Goal: Task Accomplishment & Management: Manage account settings

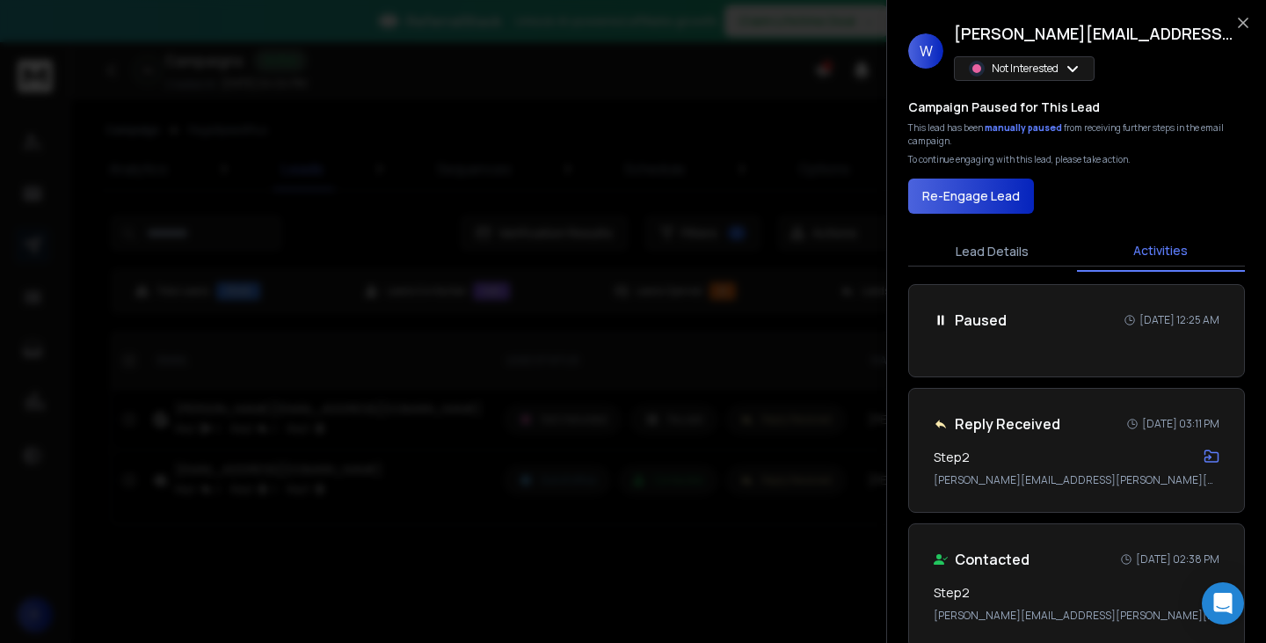
scroll to position [4, 0]
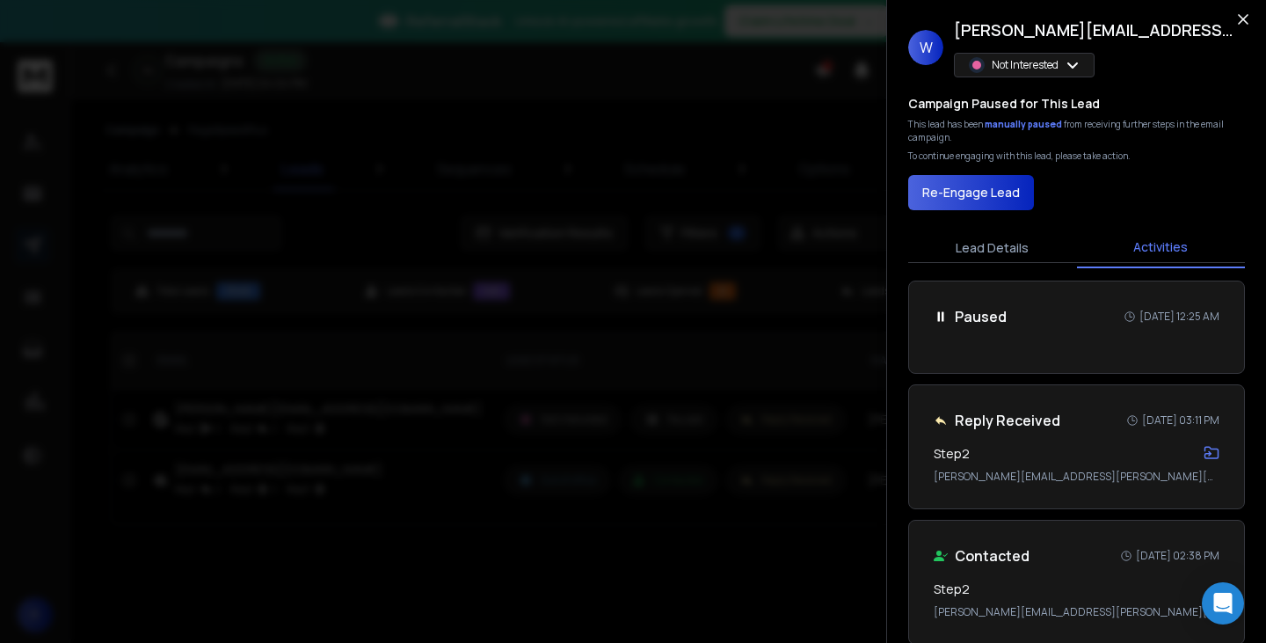
click at [1243, 18] on icon "button" at bounding box center [1244, 20] width 18 height 18
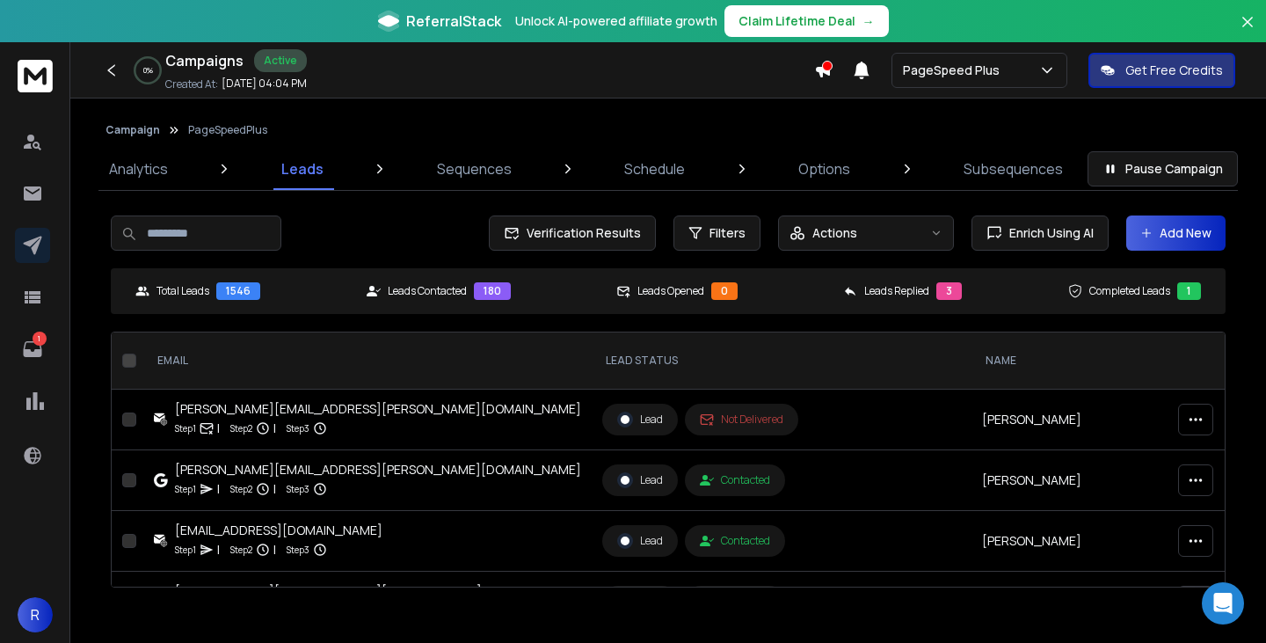
click at [628, 487] on div "Lead Contacted" at bounding box center [781, 480] width 359 height 32
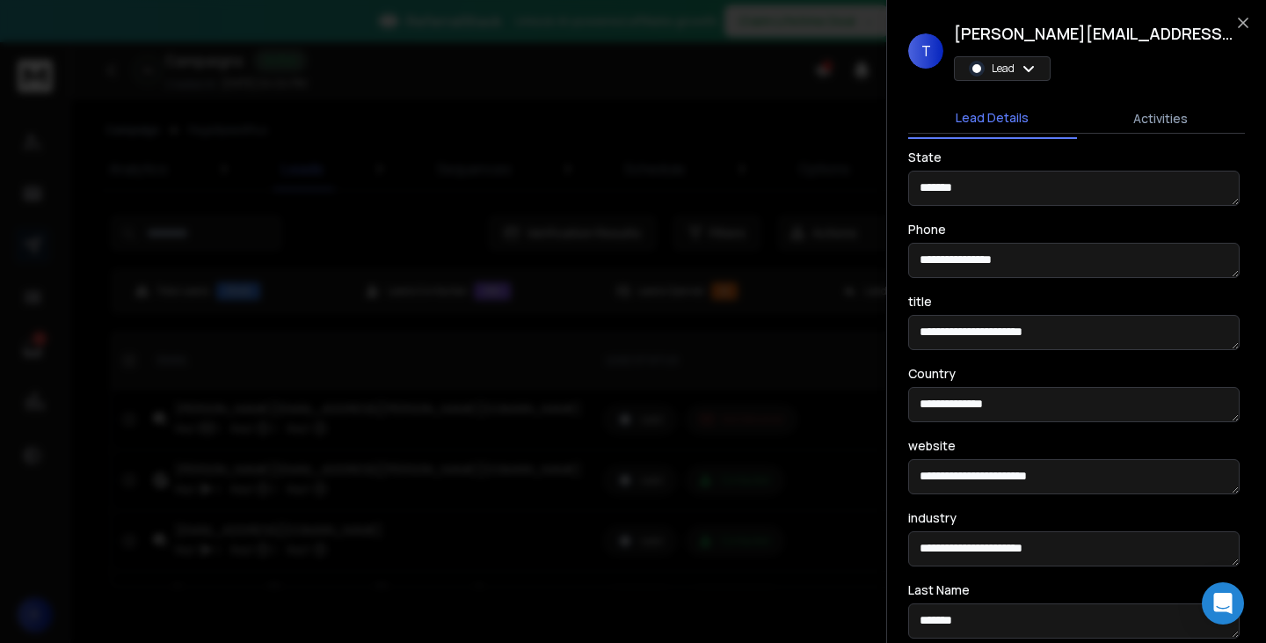
click at [1164, 125] on button "Activities" at bounding box center [1161, 118] width 169 height 39
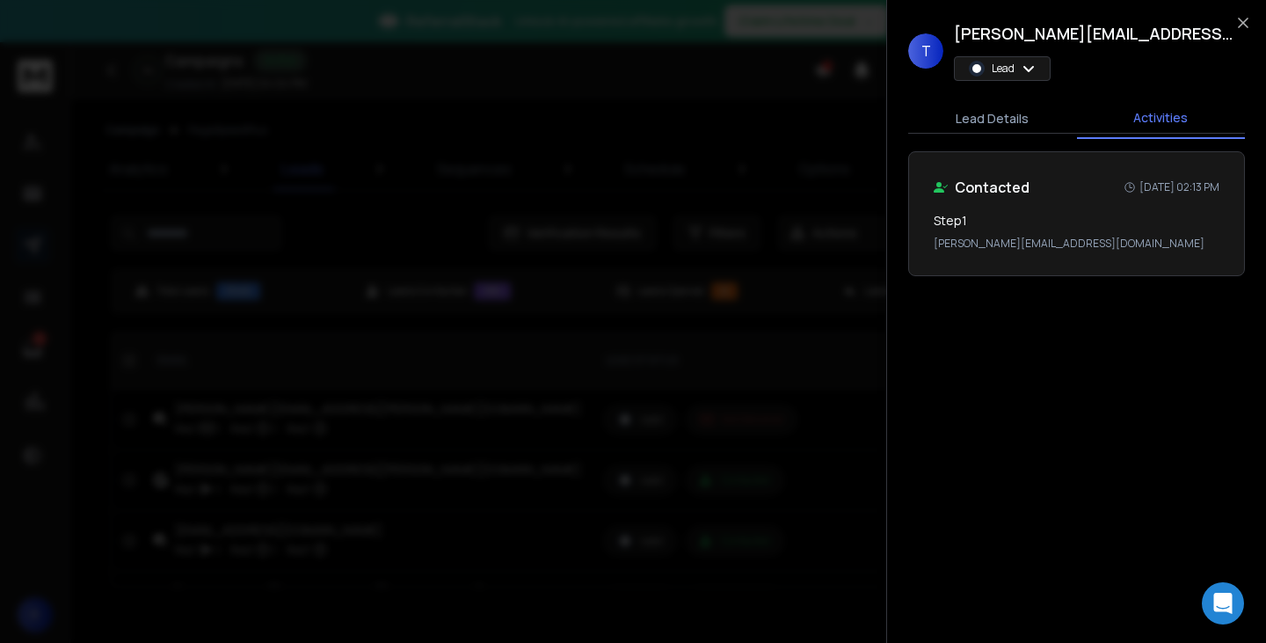
click at [1131, 240] on p "rosemary@teampagspedplus.pro" at bounding box center [1077, 244] width 286 height 14
click at [1023, 199] on div "Contacted Oct 14, 2025, 02:13 PM" at bounding box center [1077, 191] width 286 height 28
click at [1005, 212] on div "Step 1" at bounding box center [1077, 221] width 286 height 18
click at [1010, 120] on button "Lead Details" at bounding box center [992, 118] width 169 height 39
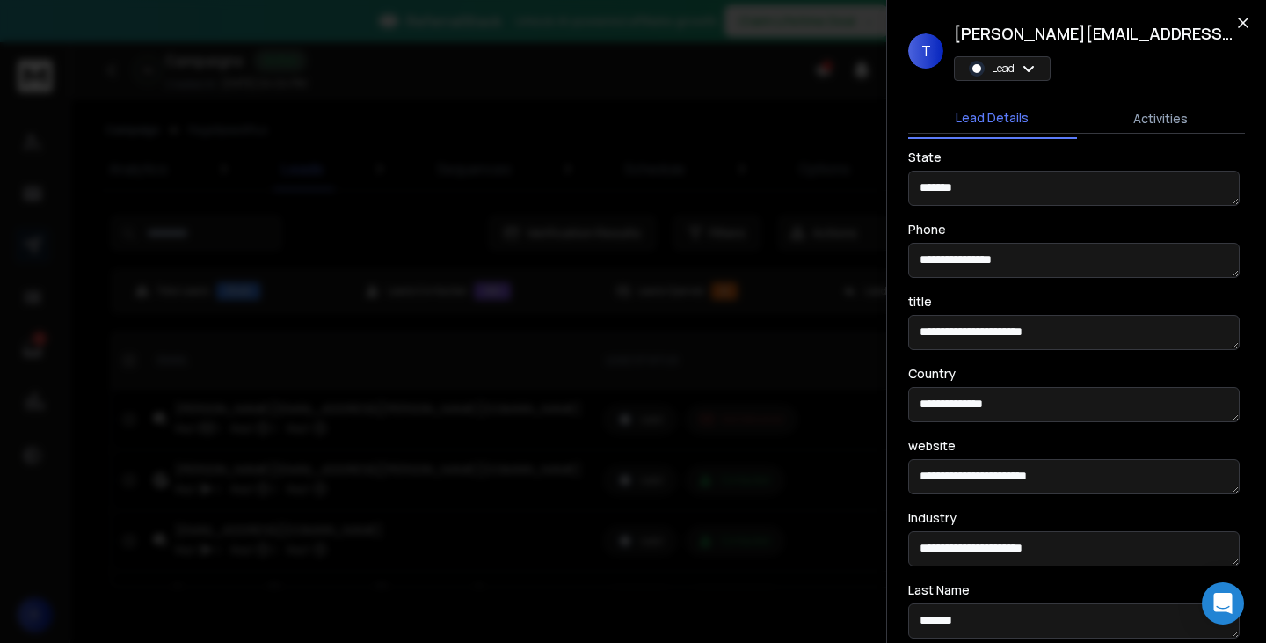
click at [1235, 31] on icon "button" at bounding box center [1244, 23] width 18 height 18
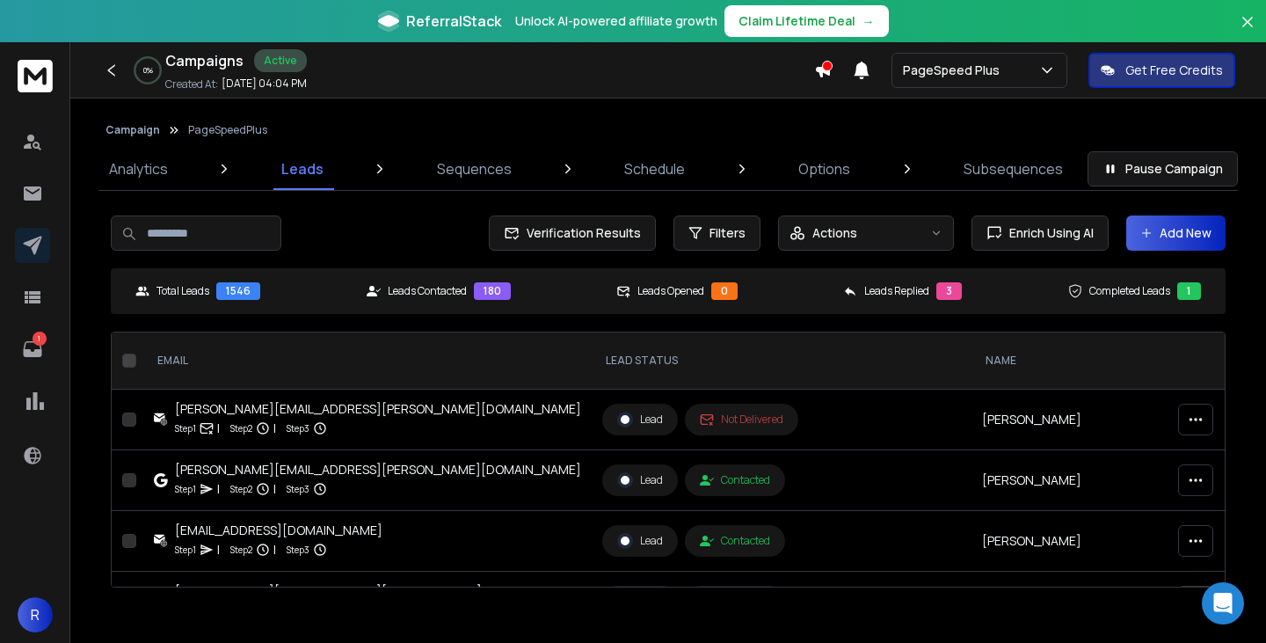
click at [33, 90] on icon at bounding box center [35, 76] width 35 height 33
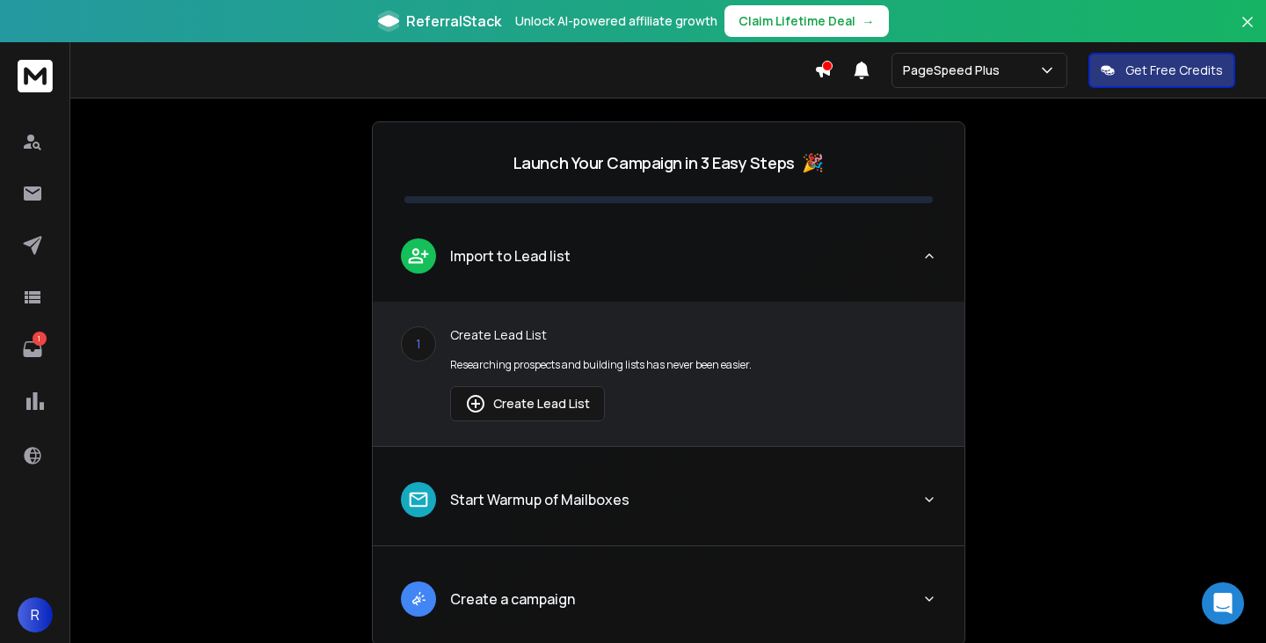
scroll to position [170, 0]
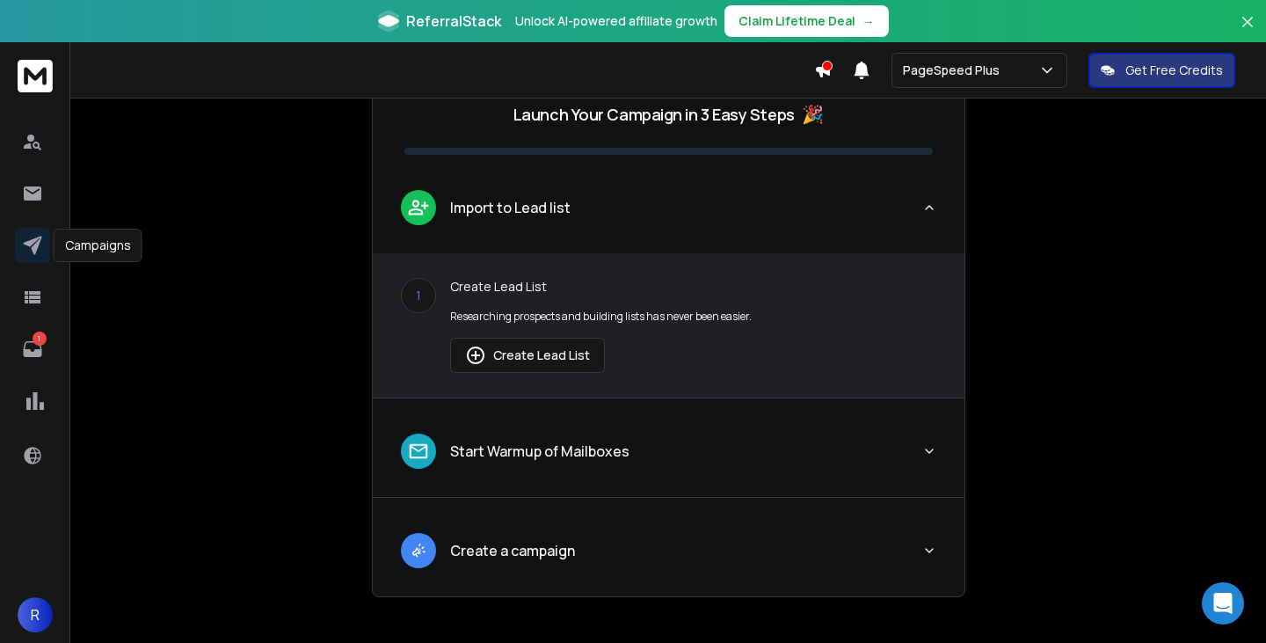
click at [34, 258] on link at bounding box center [32, 245] width 35 height 35
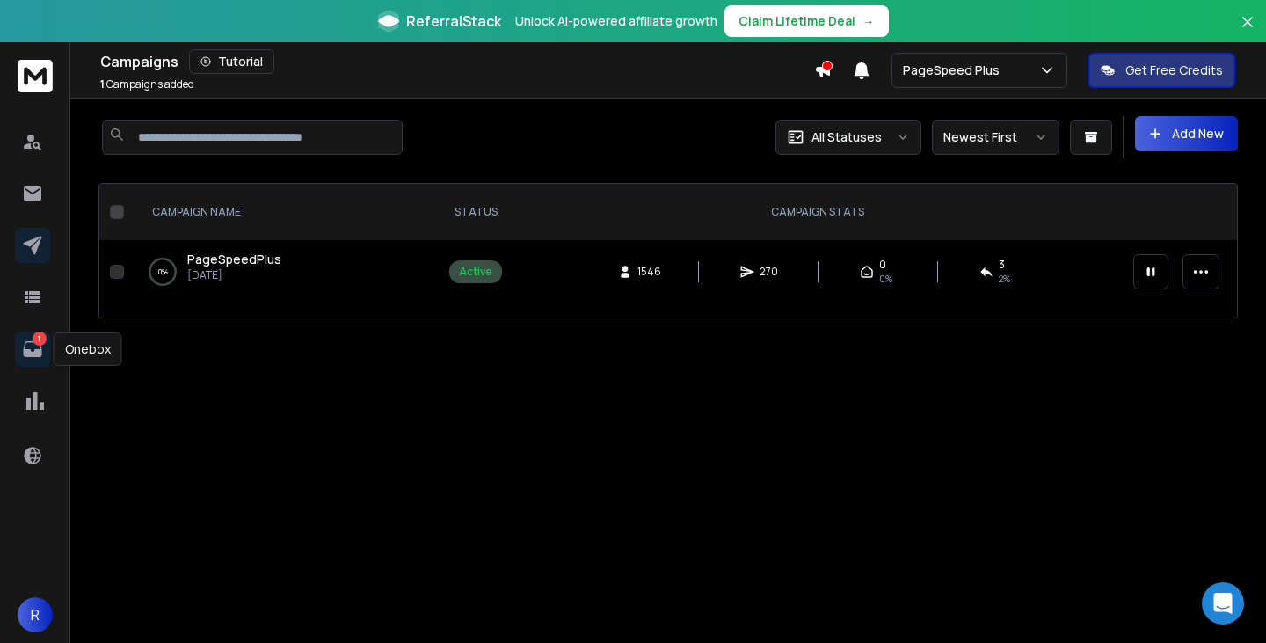
click at [19, 342] on link "1" at bounding box center [32, 349] width 35 height 35
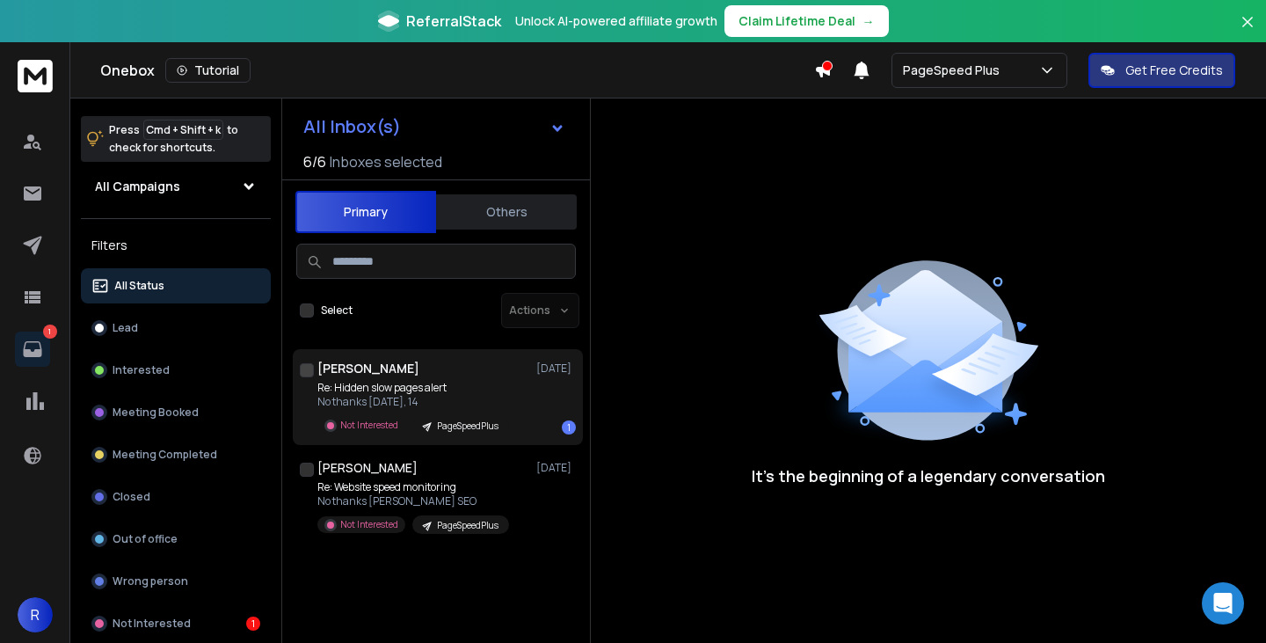
click at [352, 370] on h1 "Marcos Watanabe" at bounding box center [368, 369] width 102 height 18
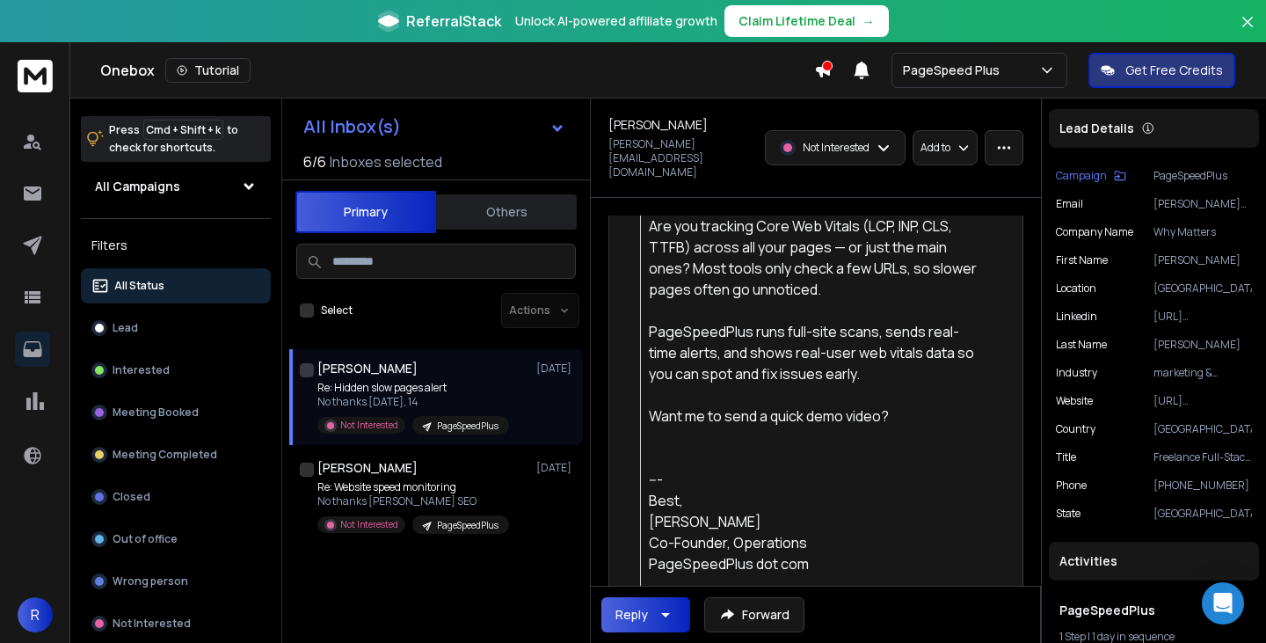
scroll to position [351, 0]
